Goal: Navigation & Orientation: Find specific page/section

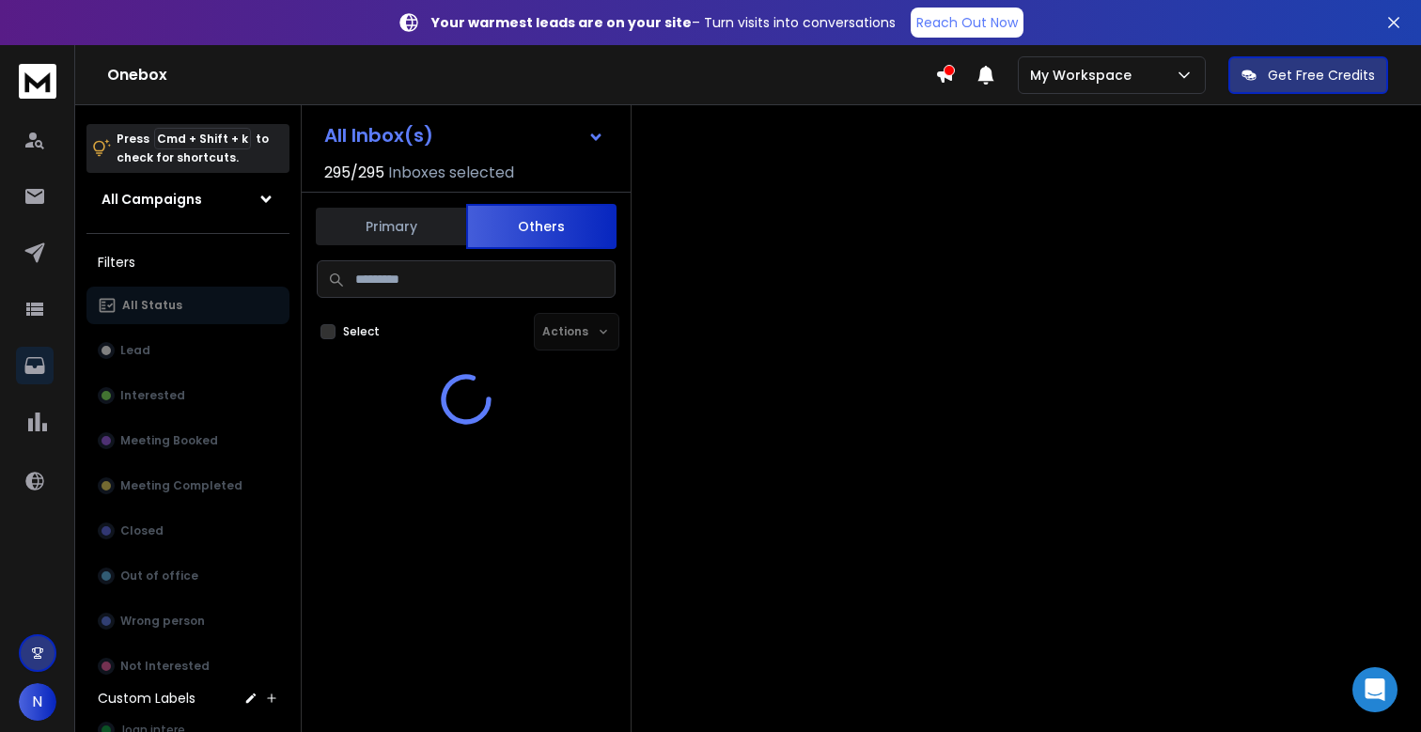
click at [541, 217] on button "Others" at bounding box center [541, 226] width 150 height 45
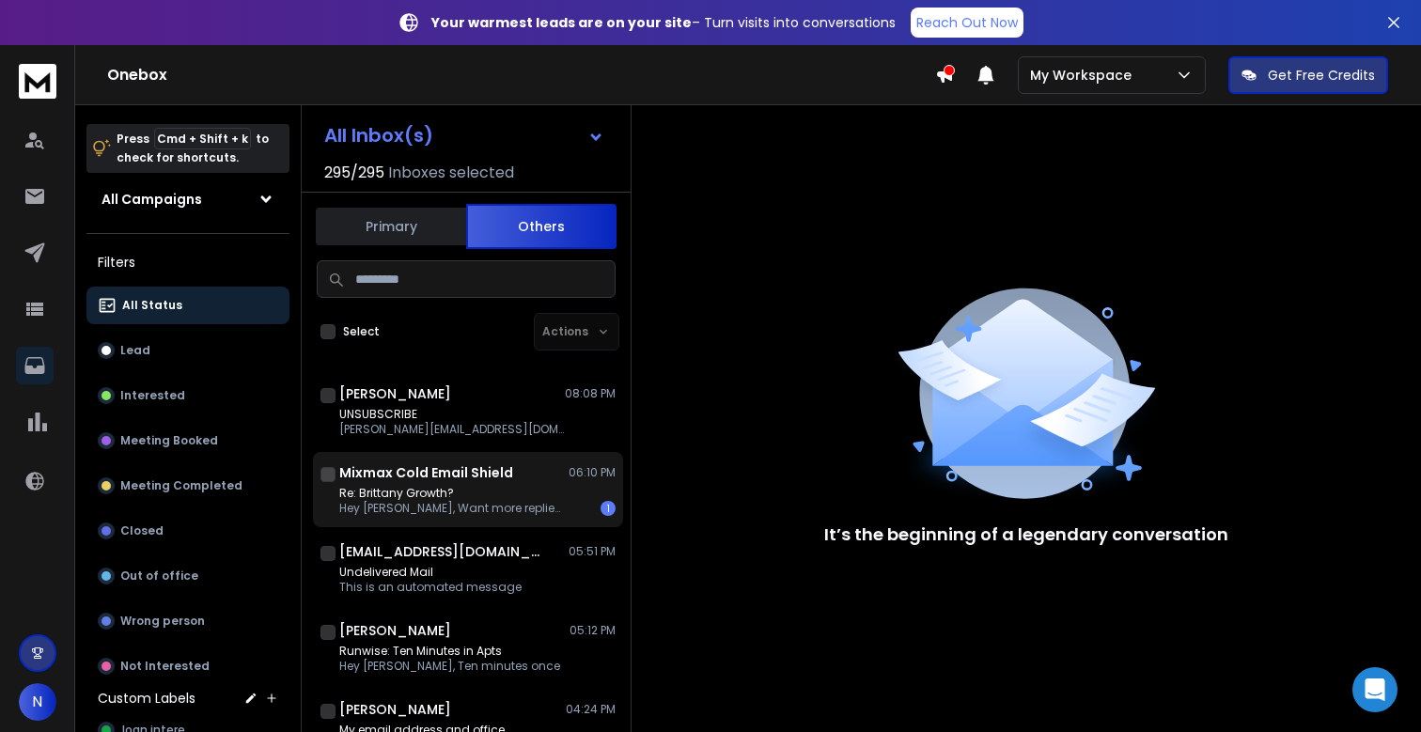
click at [529, 498] on div "Re: Brittany Growth? Hey [PERSON_NAME], Want more replies to 1" at bounding box center [477, 501] width 276 height 30
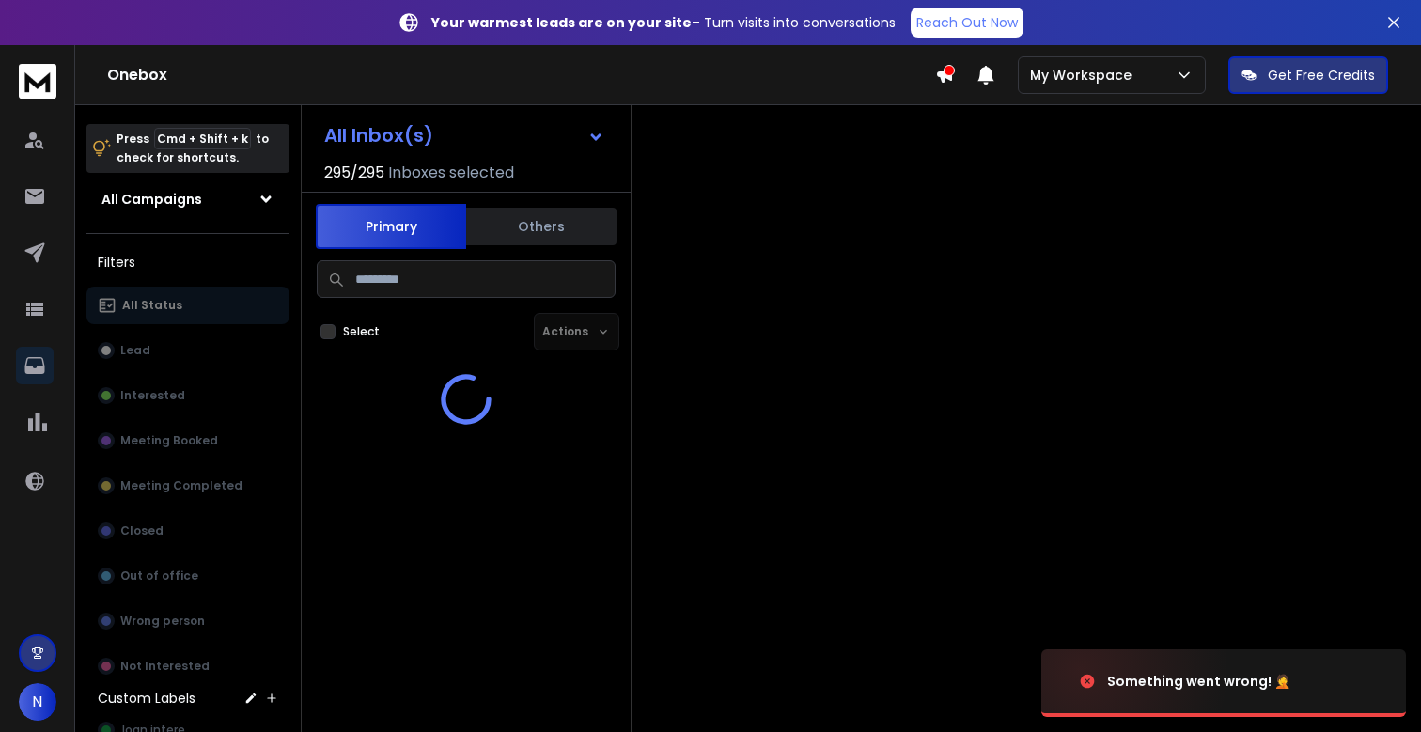
click at [377, 218] on button "Primary" at bounding box center [391, 226] width 150 height 45
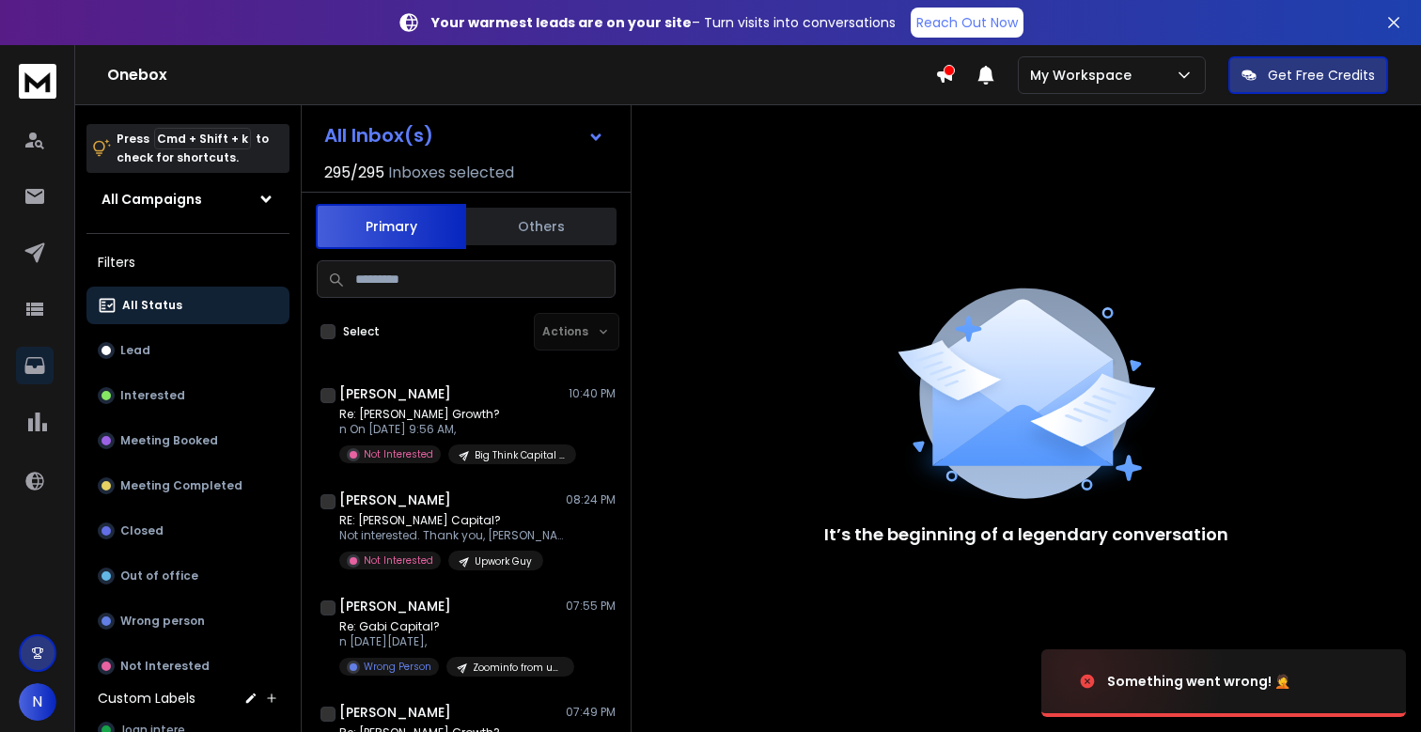
click at [549, 241] on button "Others" at bounding box center [541, 226] width 150 height 41
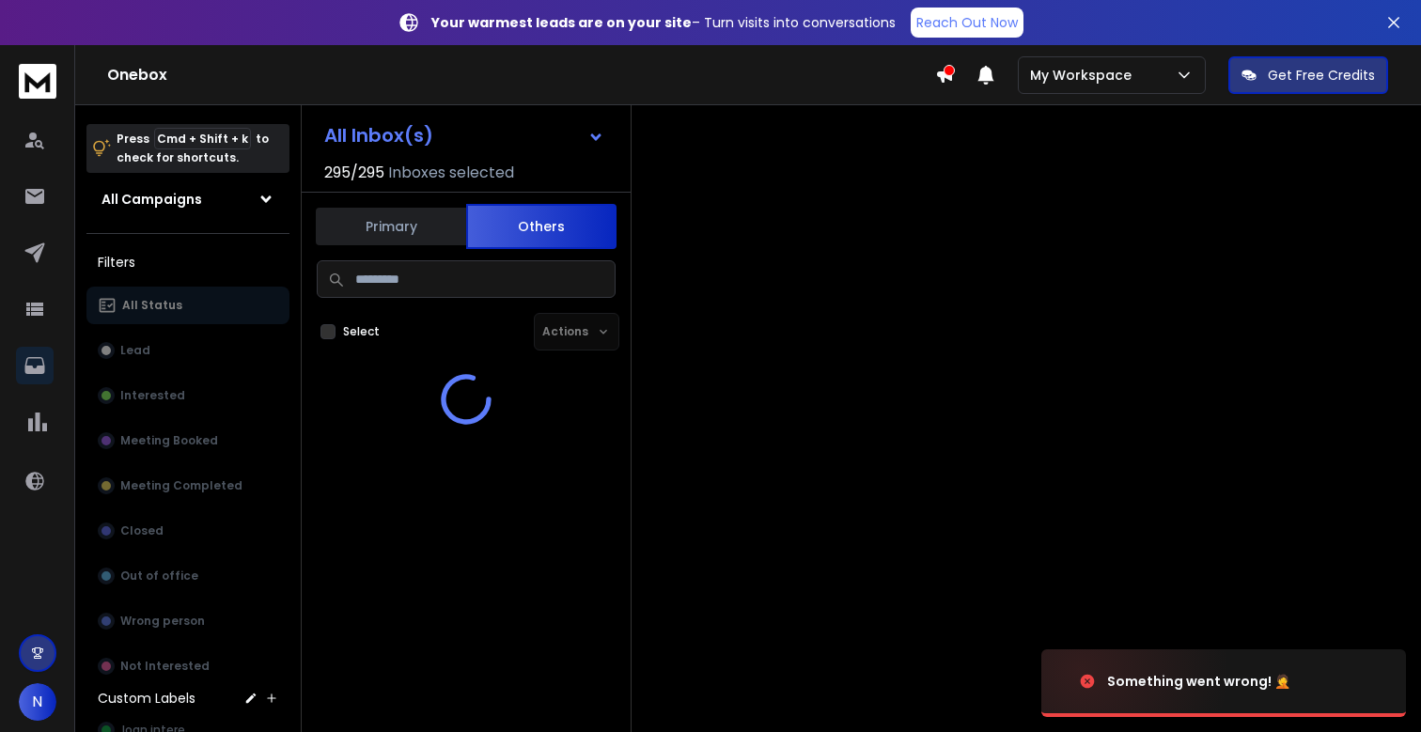
click at [549, 241] on button "Others" at bounding box center [541, 226] width 150 height 45
click at [433, 240] on button "Primary" at bounding box center [391, 226] width 150 height 41
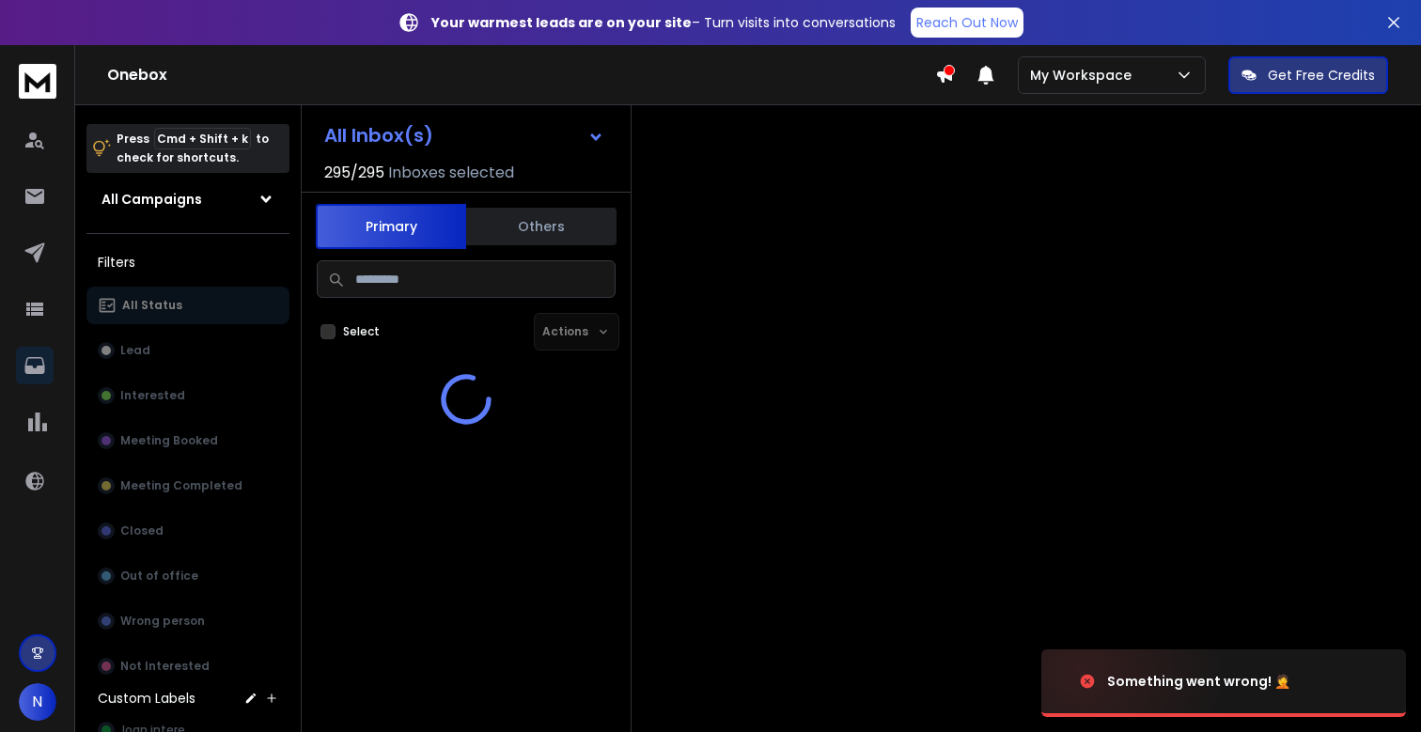
click at [433, 240] on button "Primary" at bounding box center [391, 226] width 150 height 45
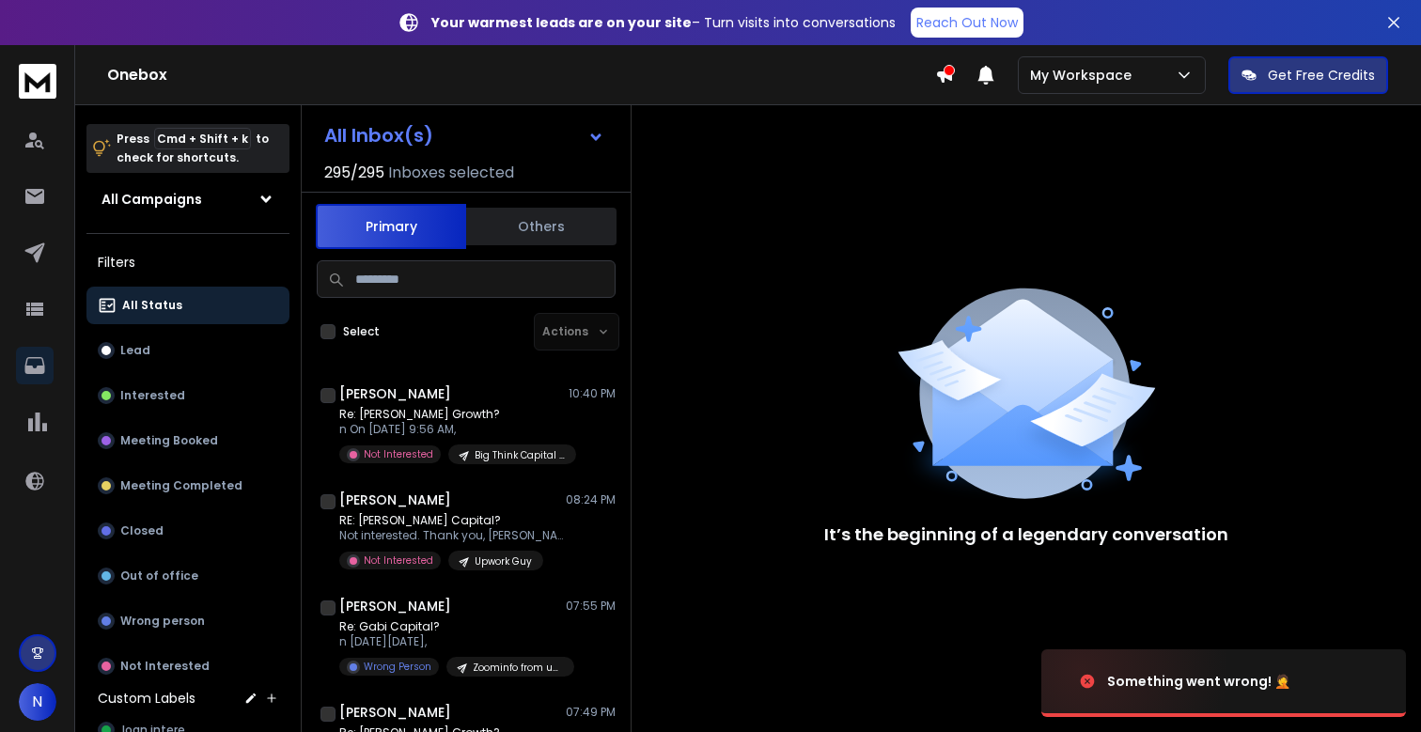
click at [593, 214] on button "Others" at bounding box center [541, 226] width 150 height 41
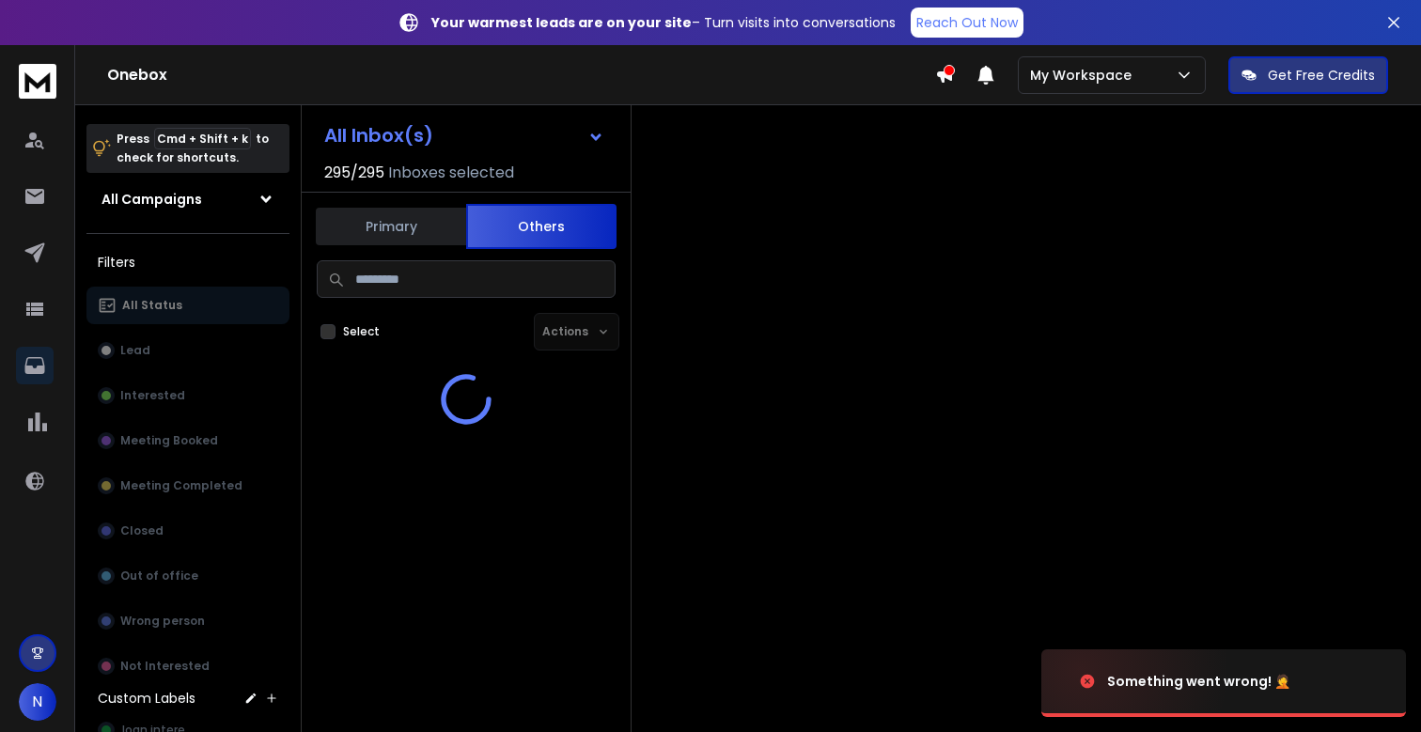
click at [593, 214] on button "Others" at bounding box center [541, 226] width 150 height 45
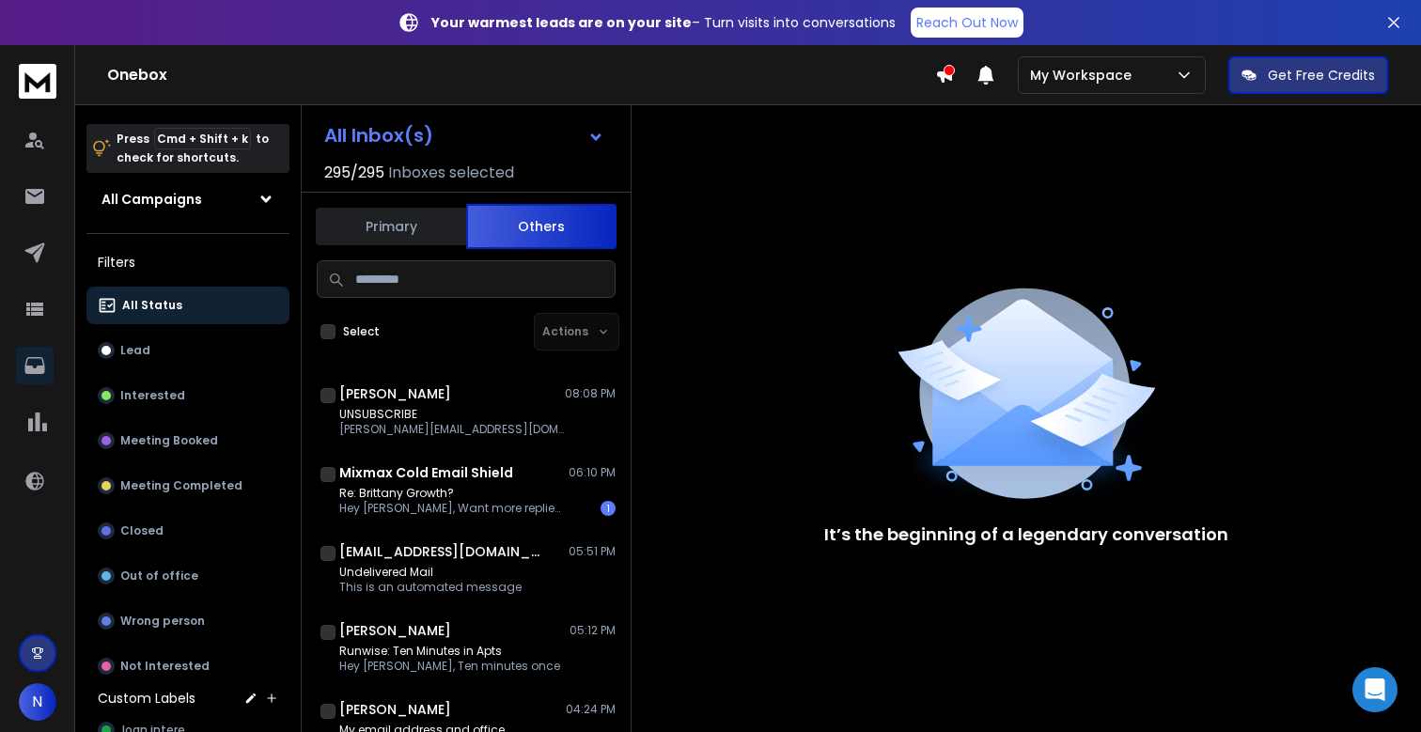
click at [404, 221] on button "Primary" at bounding box center [391, 226] width 150 height 41
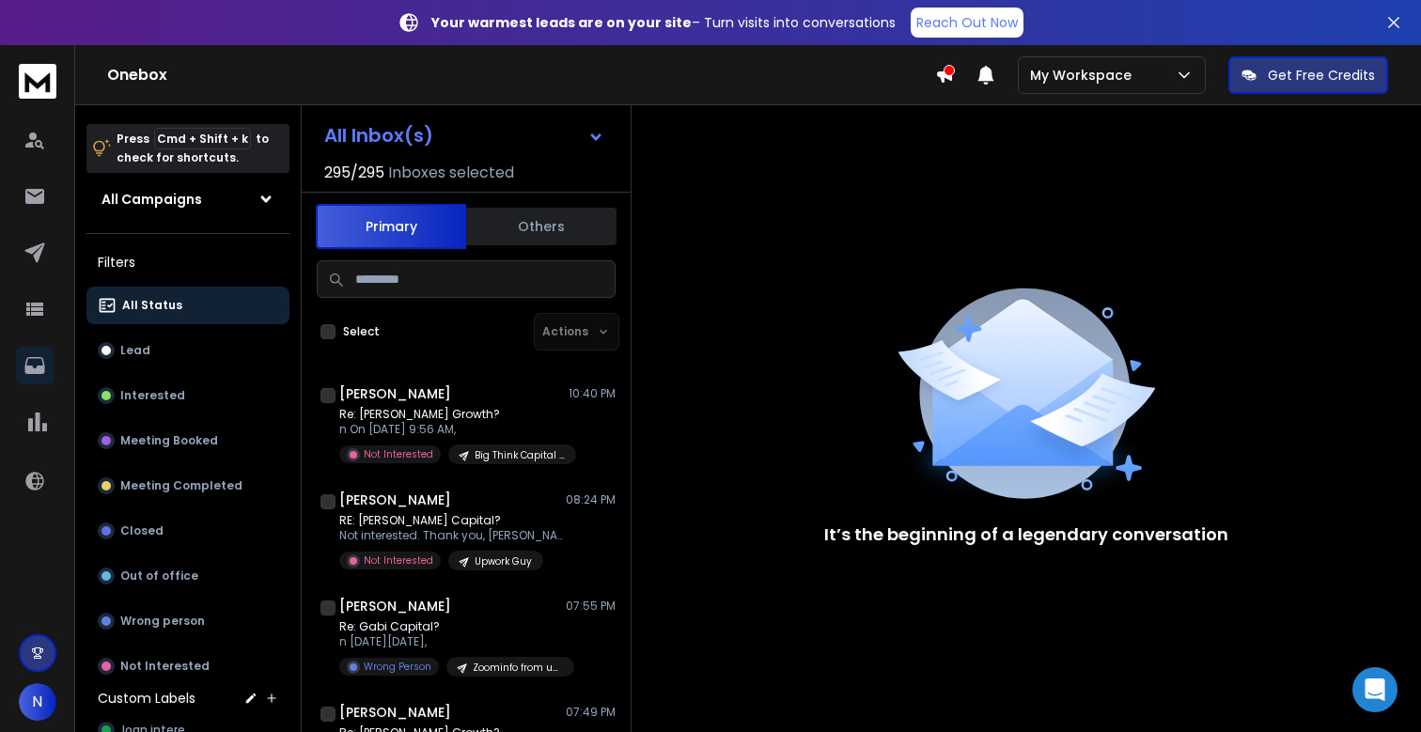
click at [555, 225] on button "Others" at bounding box center [541, 226] width 150 height 41
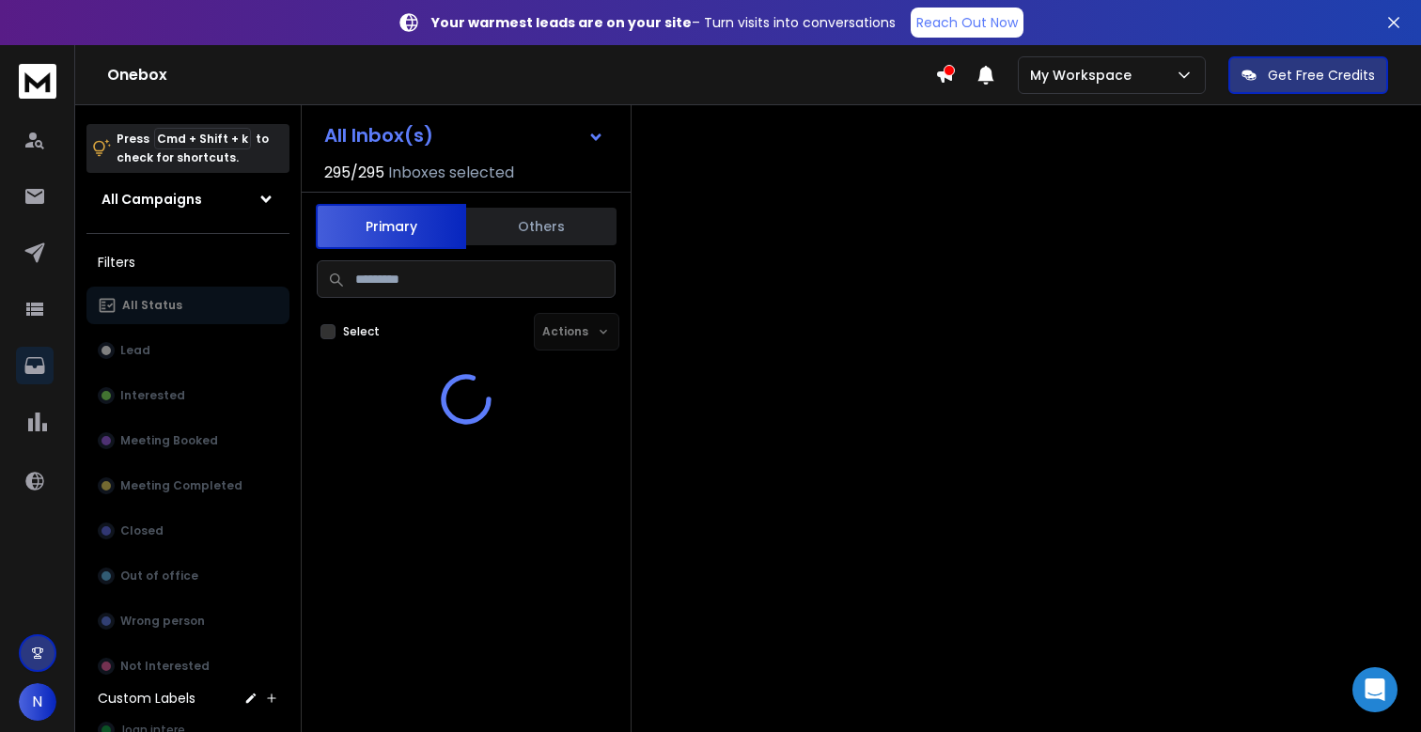
click at [416, 231] on button "Primary" at bounding box center [391, 226] width 150 height 45
